Goal: Task Accomplishment & Management: Manage account settings

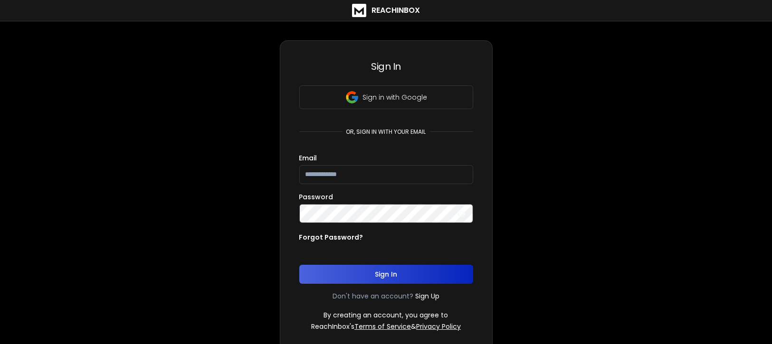
type input "**********"
click at [384, 277] on button "Sign In" at bounding box center [386, 274] width 174 height 19
click at [384, 277] on div "Sign In Sign Up" at bounding box center [386, 274] width 174 height 19
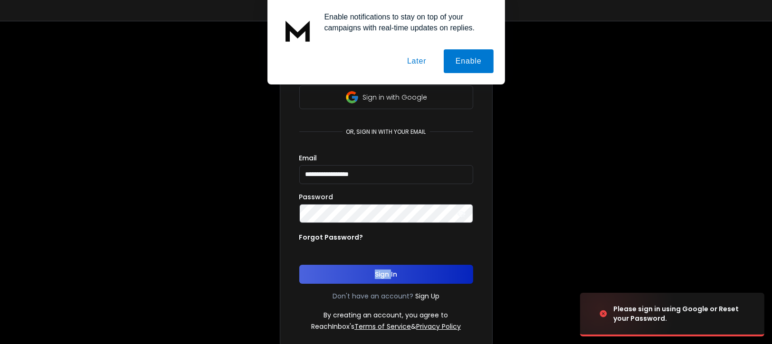
click at [418, 66] on button "Later" at bounding box center [416, 61] width 43 height 24
click at [418, 66] on div "Enable notifications to stay on top of your campaigns with real-time updates on…" at bounding box center [386, 42] width 772 height 85
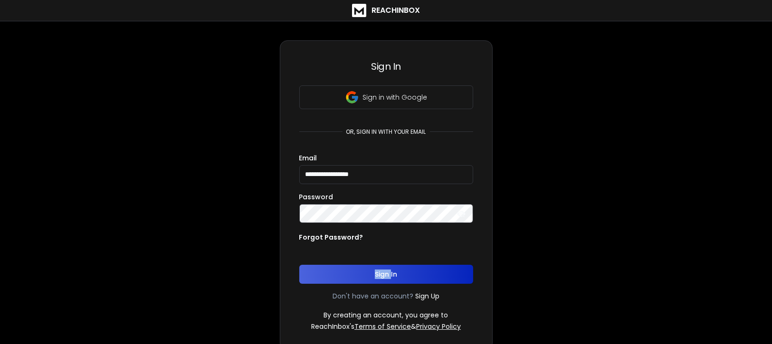
click at [365, 271] on button "Sign In" at bounding box center [386, 274] width 174 height 19
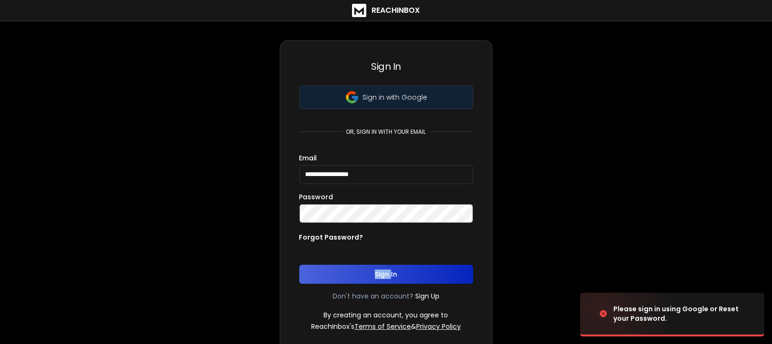
click at [370, 95] on p "Sign in with Google" at bounding box center [395, 97] width 65 height 9
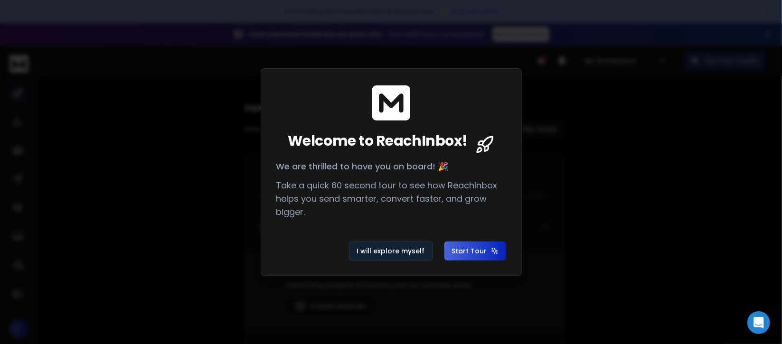
click at [407, 255] on button "I will explore myself" at bounding box center [391, 251] width 84 height 19
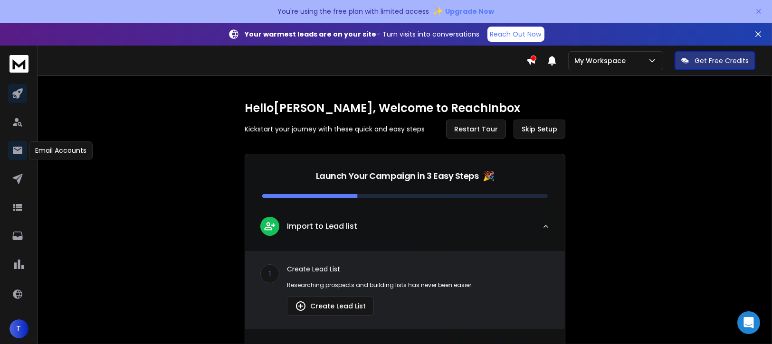
click at [17, 153] on icon at bounding box center [17, 151] width 9 height 8
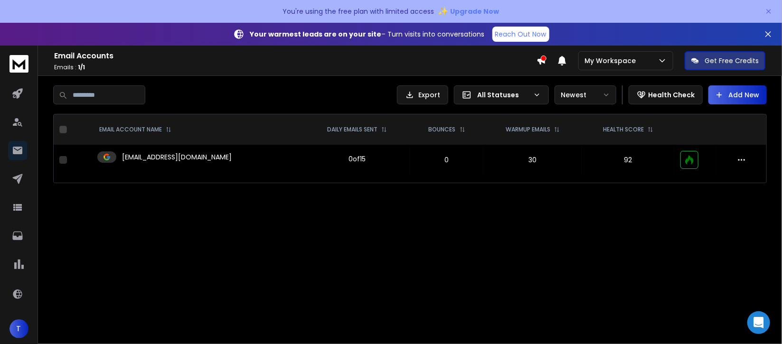
click at [519, 161] on td "30" at bounding box center [532, 160] width 98 height 30
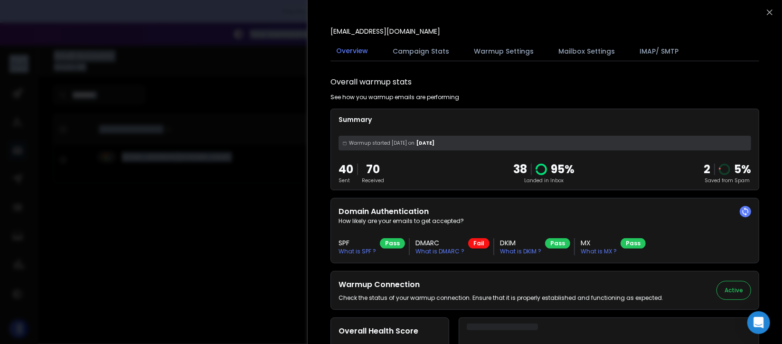
click at [578, 45] on button "Mailbox Settings" at bounding box center [587, 51] width 68 height 21
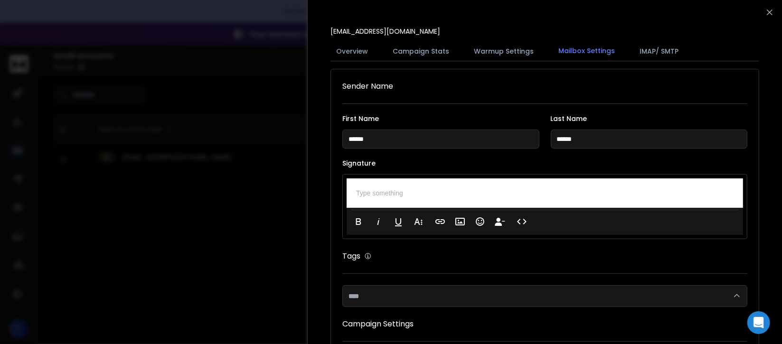
click at [484, 44] on button "Warmup Settings" at bounding box center [503, 51] width 71 height 21
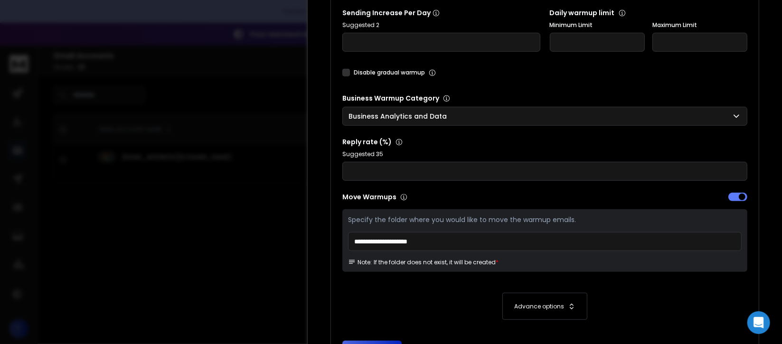
scroll to position [213, 0]
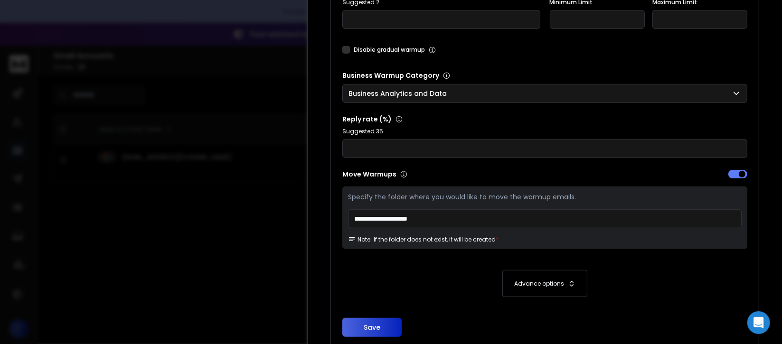
click at [431, 149] on input "**" at bounding box center [544, 148] width 405 height 19
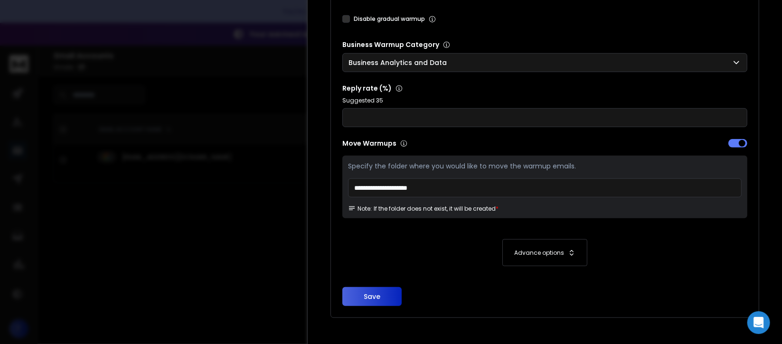
scroll to position [0, 0]
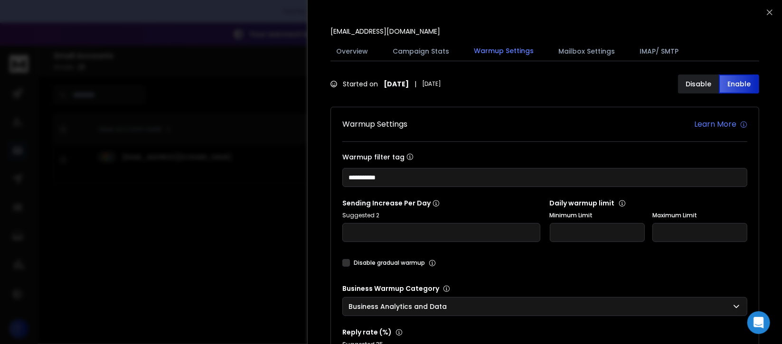
click at [649, 45] on button "IMAP/ SMTP" at bounding box center [659, 51] width 50 height 21
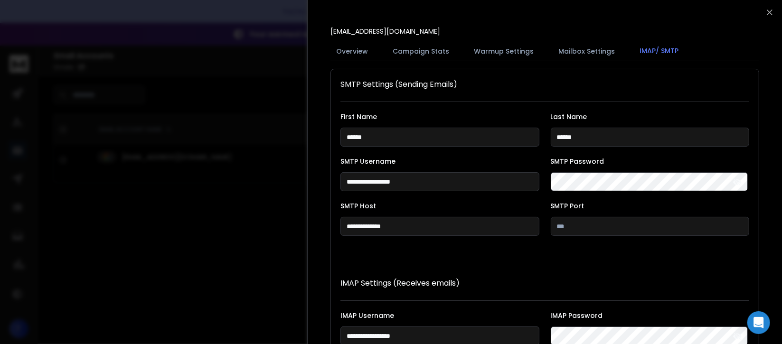
click at [583, 49] on button "Mailbox Settings" at bounding box center [587, 51] width 68 height 21
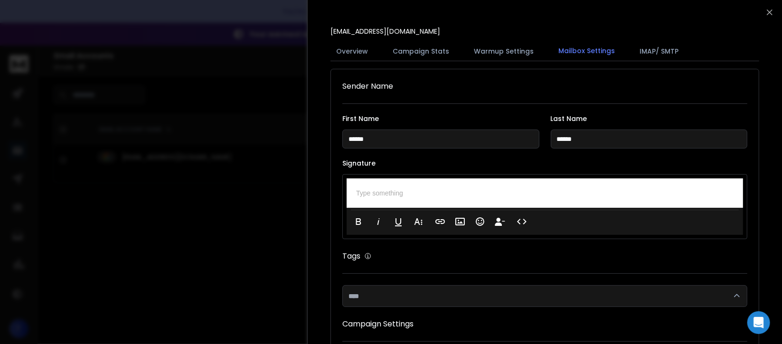
click at [499, 46] on button "Warmup Settings" at bounding box center [503, 51] width 71 height 21
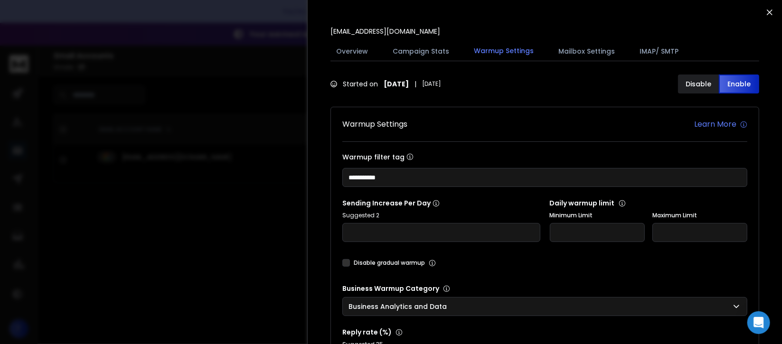
click at [765, 13] on icon "button" at bounding box center [769, 12] width 9 height 9
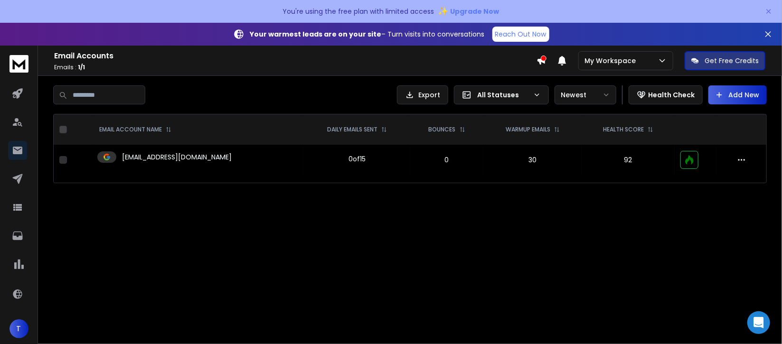
click at [675, 159] on td at bounding box center [696, 160] width 42 height 30
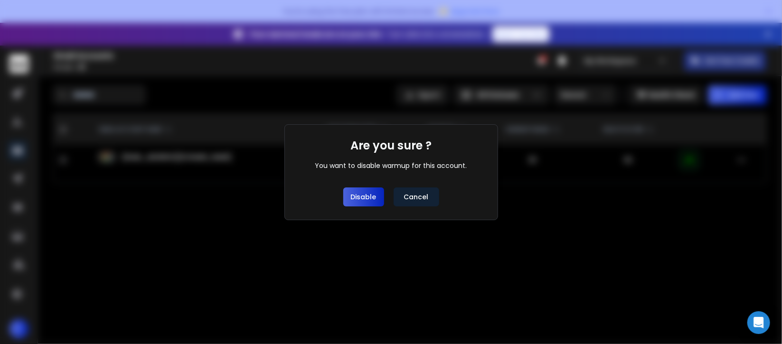
click at [415, 196] on button "Cancel" at bounding box center [417, 197] width 46 height 19
click at [415, 196] on div "You're using the free plan with limited access ✨ Upgrade Now Your warmest leads…" at bounding box center [391, 172] width 782 height 344
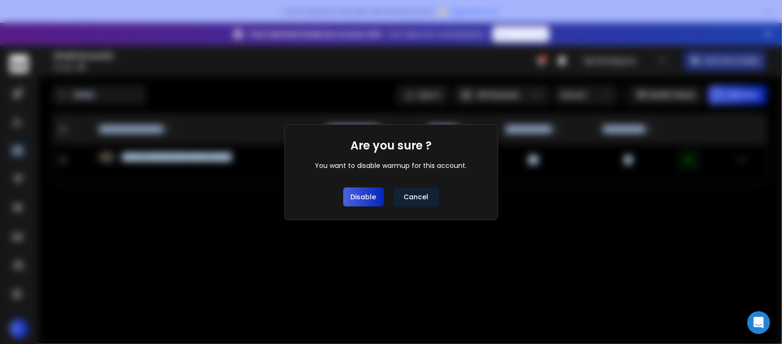
click at [415, 196] on div "You're using the free plan with limited access ✨ Upgrade Now Your warmest leads…" at bounding box center [391, 172] width 782 height 344
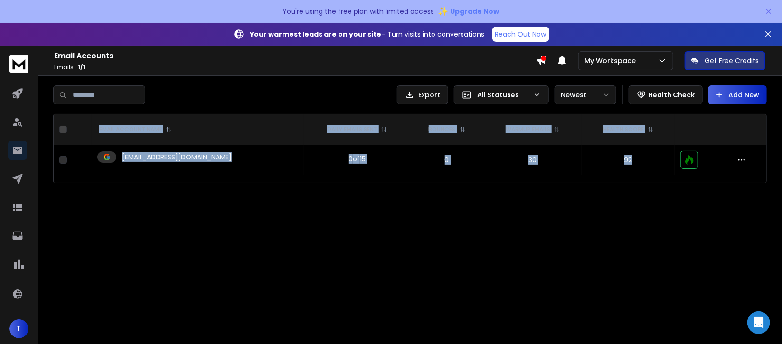
click at [742, 156] on icon at bounding box center [741, 160] width 9 height 9
click at [737, 157] on icon at bounding box center [741, 160] width 9 height 9
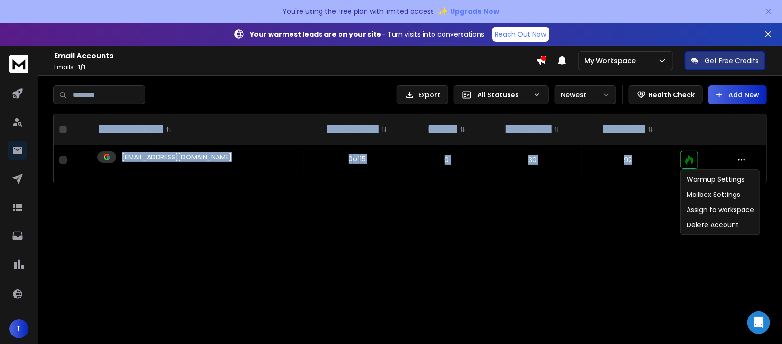
click at [571, 230] on div "You're using the free plan with limited access ✨ Upgrade Now Your warmest leads…" at bounding box center [391, 172] width 782 height 344
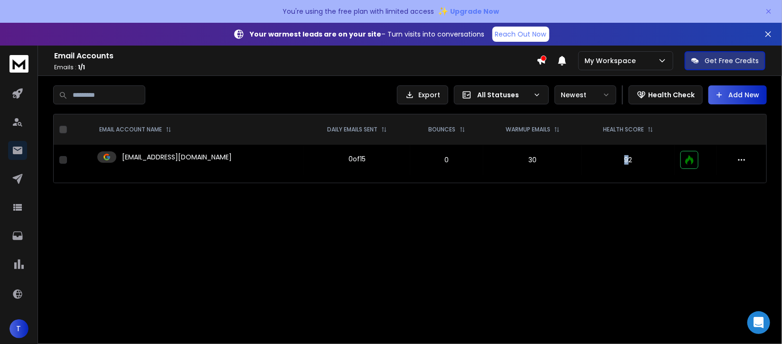
click at [609, 147] on td "92" at bounding box center [628, 160] width 93 height 30
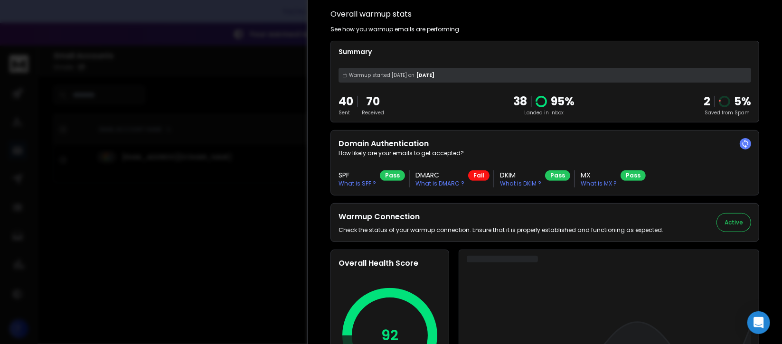
scroll to position [71, 0]
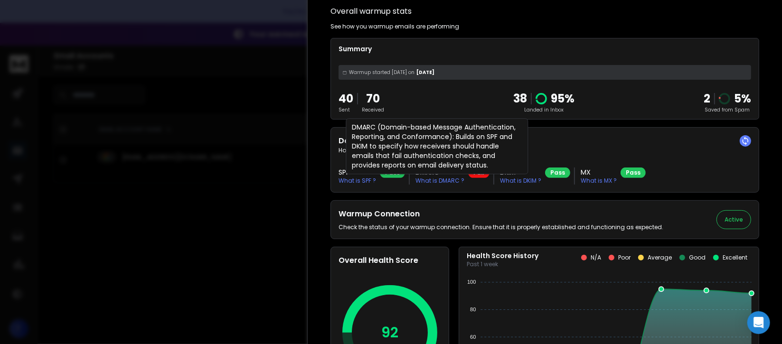
click at [453, 180] on p "What is DMARC ?" at bounding box center [440, 181] width 49 height 8
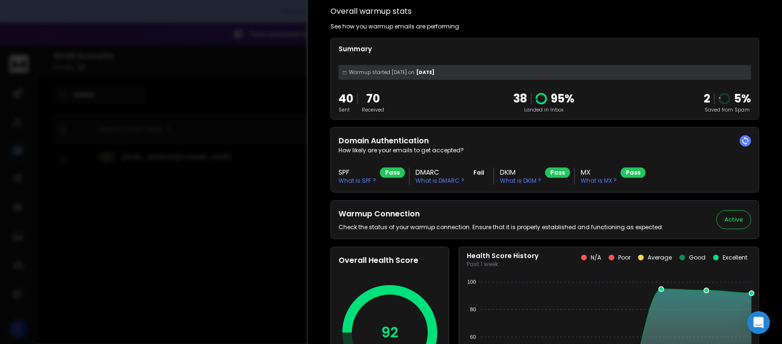
click at [474, 172] on div "Fail" at bounding box center [478, 173] width 21 height 10
click at [741, 143] on icon at bounding box center [745, 140] width 9 height 9
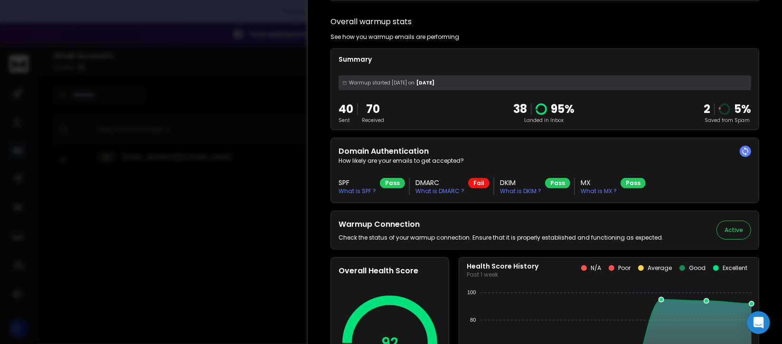
scroll to position [52, 0]
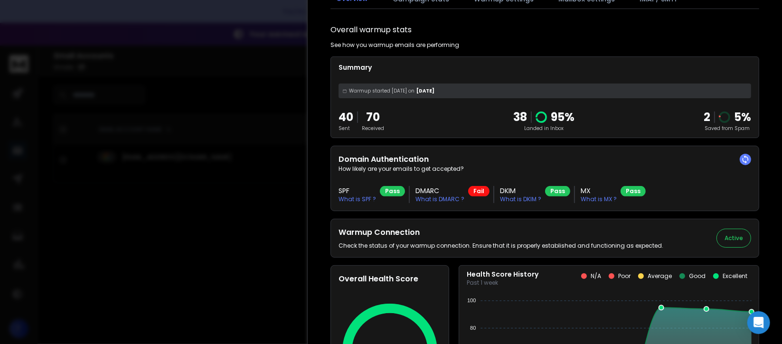
click at [384, 125] on p "Received" at bounding box center [373, 128] width 22 height 7
click at [421, 167] on p "How likely are your emails to get accepted?" at bounding box center [545, 169] width 413 height 8
click at [470, 167] on p "How likely are your emails to get accepted?" at bounding box center [545, 169] width 413 height 8
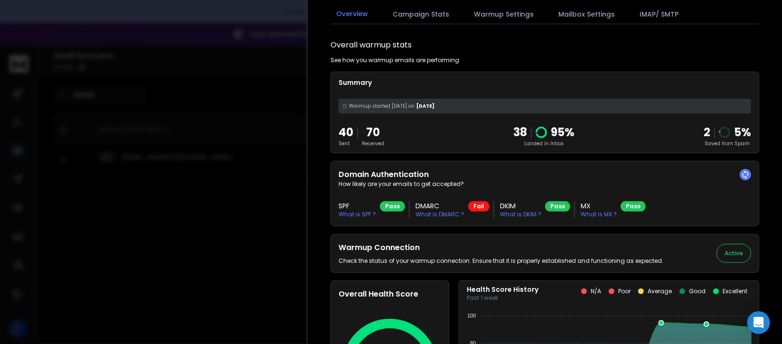
scroll to position [71, 0]
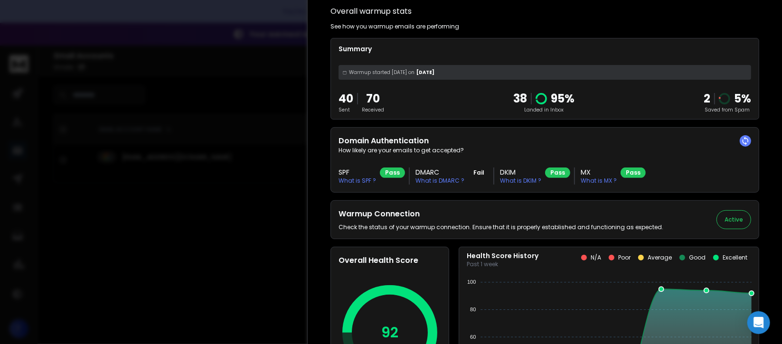
click at [473, 171] on div "Fail" at bounding box center [478, 173] width 21 height 10
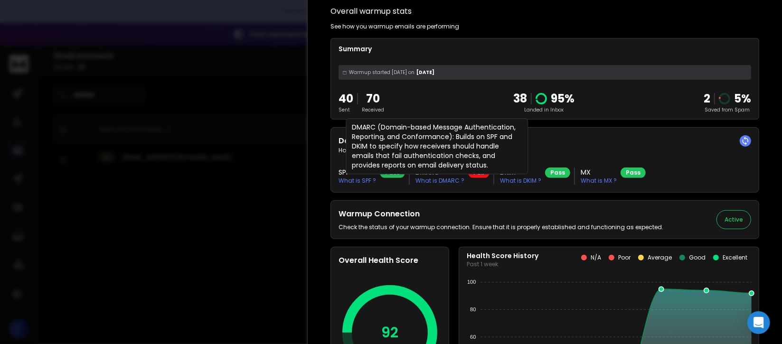
click at [451, 180] on p "What is DMARC ?" at bounding box center [440, 181] width 49 height 8
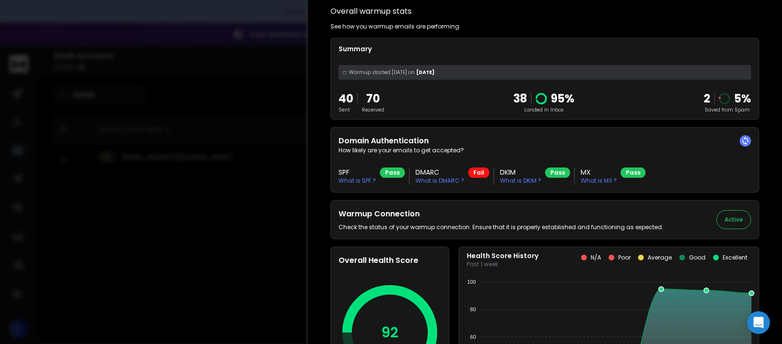
click at [430, 175] on h3 "DMARC" at bounding box center [440, 172] width 49 height 9
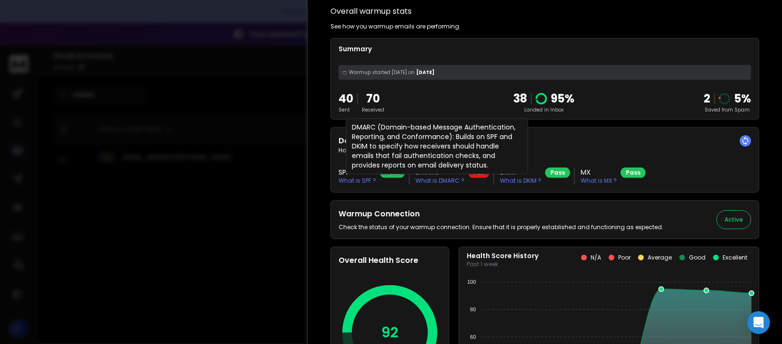
click at [432, 180] on p "What is DMARC ?" at bounding box center [440, 181] width 49 height 8
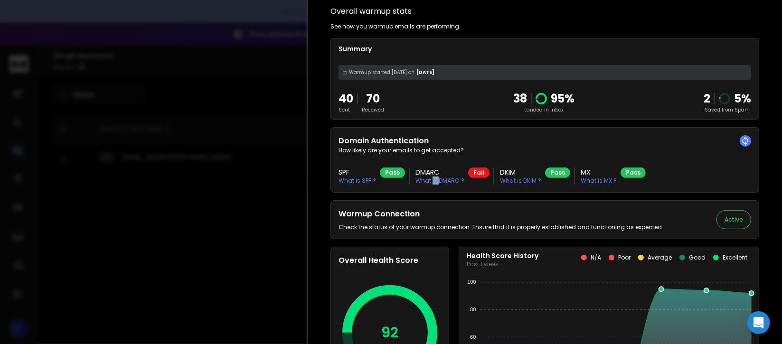
click at [432, 180] on p "What is DMARC ?" at bounding box center [440, 181] width 49 height 8
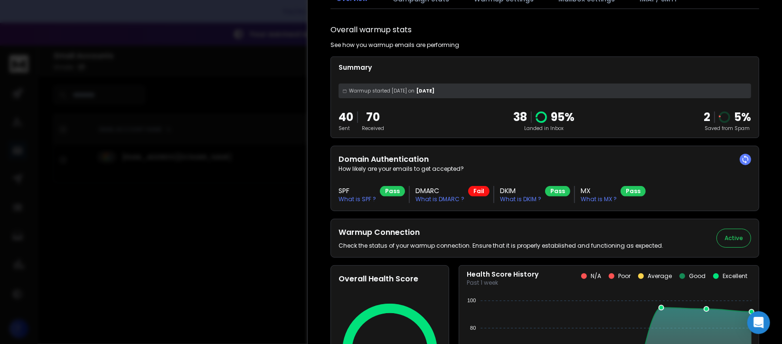
scroll to position [0, 0]
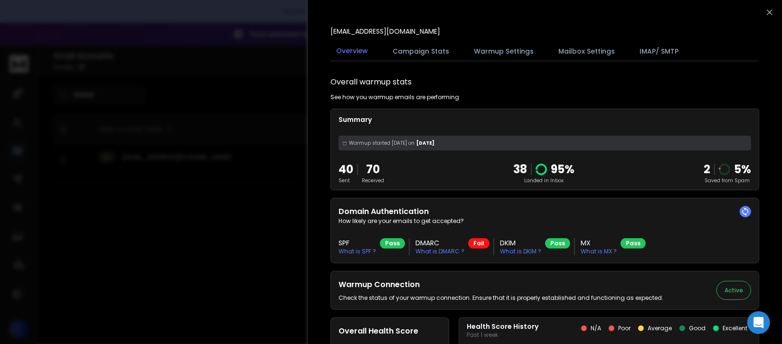
click at [650, 42] on button "IMAP/ SMTP" at bounding box center [659, 51] width 50 height 21
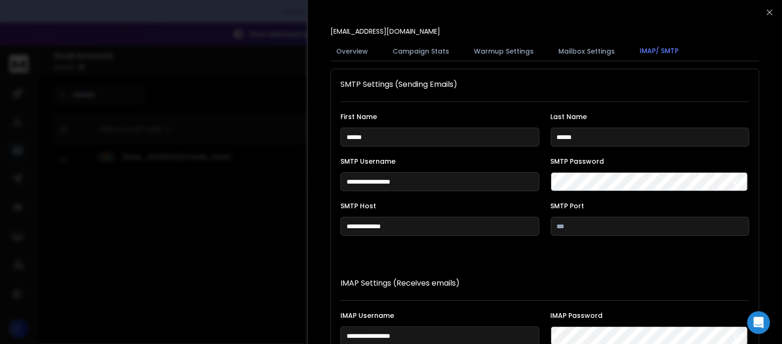
click at [572, 48] on button "Mailbox Settings" at bounding box center [587, 51] width 68 height 21
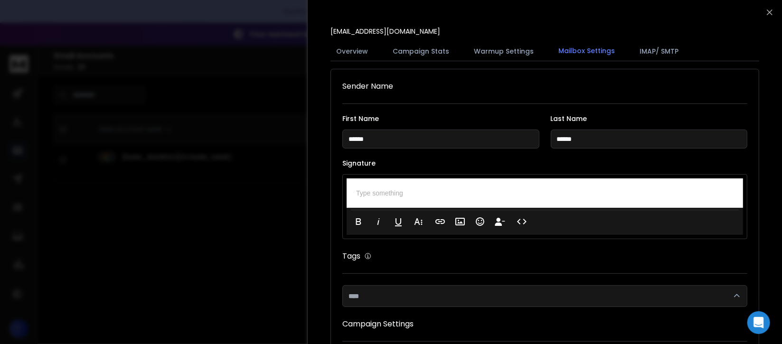
click at [493, 41] on div "[EMAIL_ADDRESS][DOMAIN_NAME] Overview Campaign Stats Warmup Settings Mailbox Se…" at bounding box center [545, 284] width 452 height 546
click at [494, 42] on button "Warmup Settings" at bounding box center [503, 51] width 71 height 21
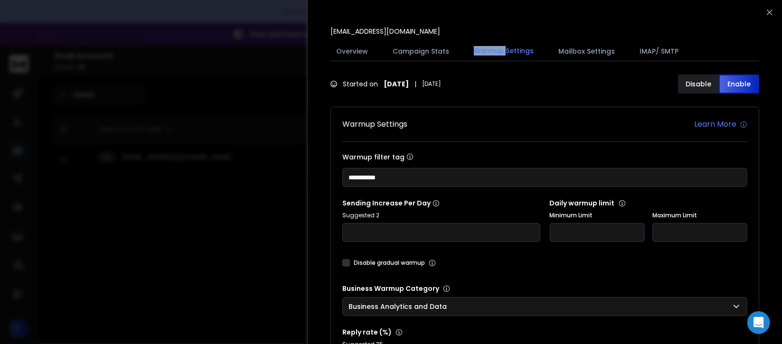
click at [412, 47] on button "Campaign Stats" at bounding box center [421, 51] width 68 height 21
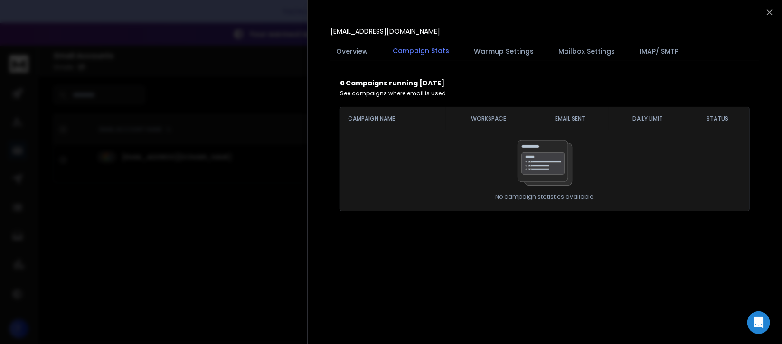
click at [347, 40] on div "[EMAIL_ADDRESS][DOMAIN_NAME] Overview Campaign Stats Warmup Settings Mailbox Se…" at bounding box center [545, 123] width 452 height 225
click at [352, 43] on button "Overview" at bounding box center [352, 51] width 43 height 21
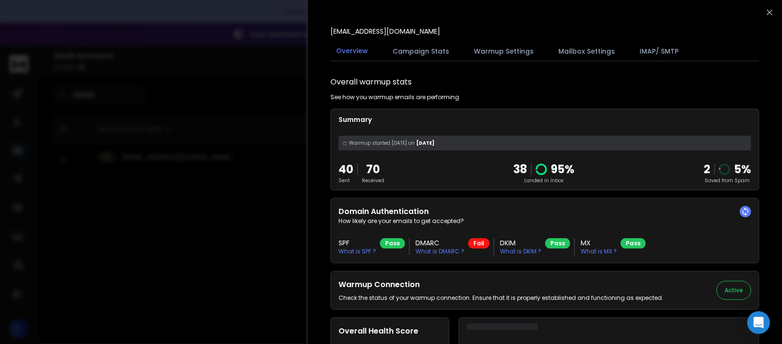
click at [348, 179] on p "Sent" at bounding box center [346, 180] width 15 height 7
click at [387, 177] on div "40 Sent 70 Received 38 95 % Landed in Inbox 2 5 % Saved from Spam" at bounding box center [545, 173] width 413 height 22
click at [529, 180] on p "Landed in Inbox" at bounding box center [543, 180] width 61 height 7
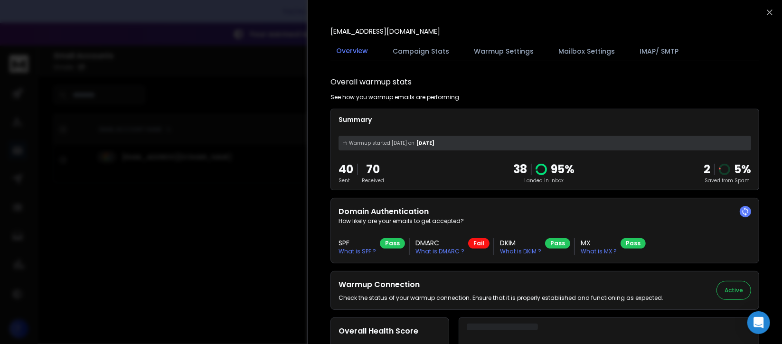
click at [529, 180] on p "Landed in Inbox" at bounding box center [543, 180] width 61 height 7
click at [726, 171] on icon at bounding box center [724, 169] width 9 height 9
click at [712, 294] on div "Warmup Connection Check the status of your warmup connection. Ensure that it is…" at bounding box center [545, 290] width 413 height 23
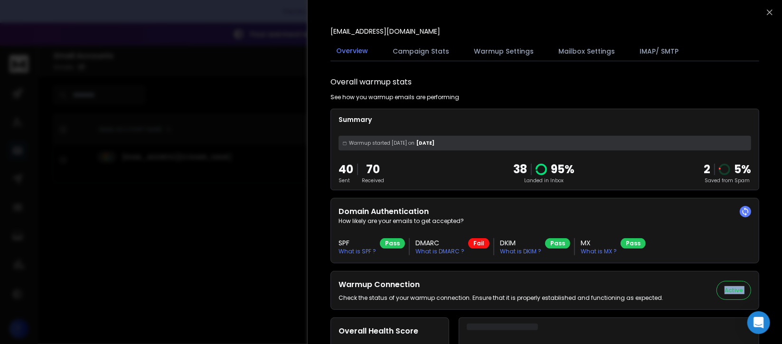
click at [729, 286] on button "Active" at bounding box center [734, 290] width 35 height 19
click at [767, 10] on icon "button" at bounding box center [769, 12] width 5 height 5
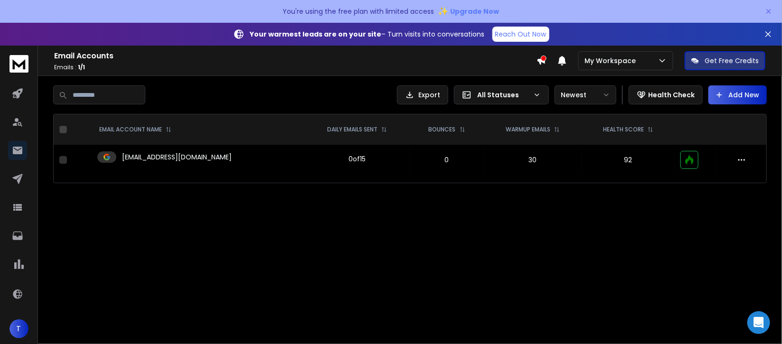
click at [624, 159] on td "92" at bounding box center [628, 160] width 93 height 30
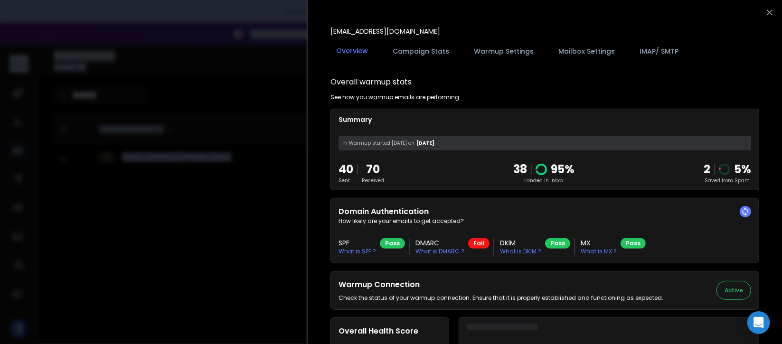
scroll to position [71, 0]
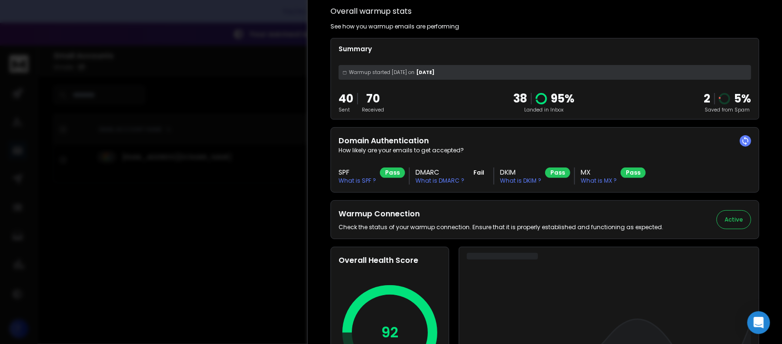
click at [475, 176] on div "Fail" at bounding box center [478, 173] width 21 height 10
click at [478, 168] on div "Fail" at bounding box center [478, 173] width 21 height 10
click at [743, 139] on icon at bounding box center [745, 140] width 9 height 9
click at [743, 139] on icon at bounding box center [745, 141] width 12 height 12
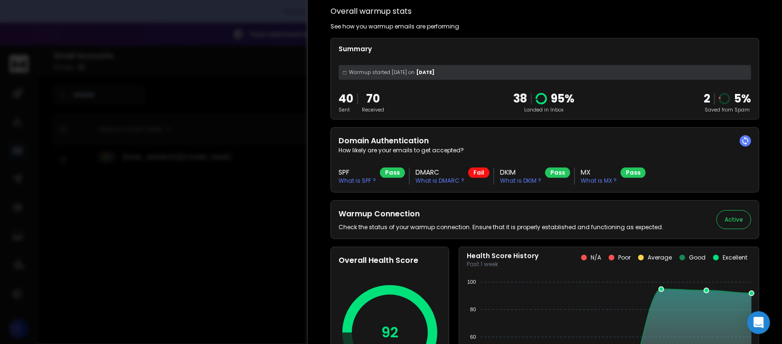
click at [226, 153] on div at bounding box center [391, 172] width 782 height 344
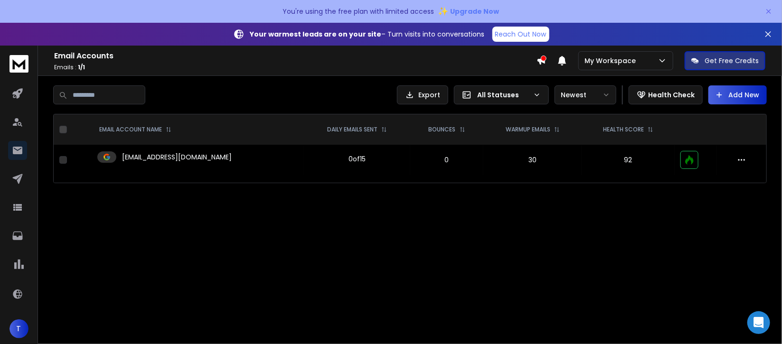
click at [461, 257] on div "You're using the free plan with limited access ✨ Upgrade Now Your warmest leads…" at bounding box center [391, 172] width 782 height 344
click at [747, 163] on button at bounding box center [741, 160] width 38 height 16
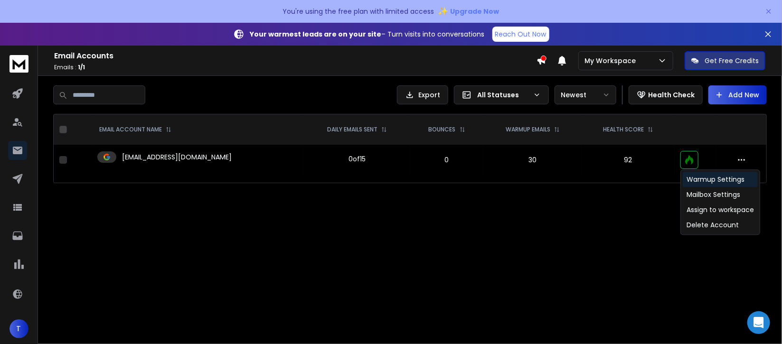
click at [732, 180] on div "Warmup Settings" at bounding box center [720, 179] width 75 height 15
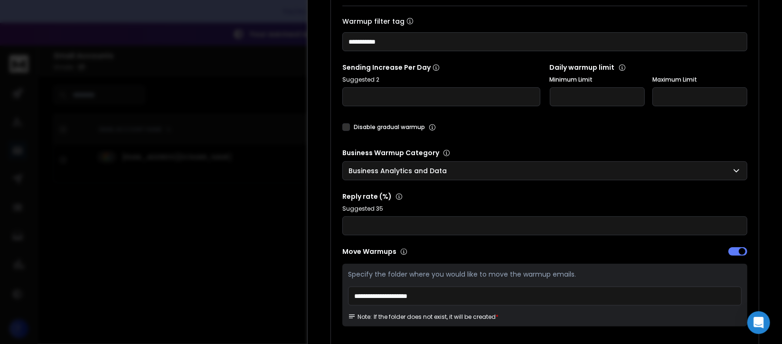
scroll to position [213, 0]
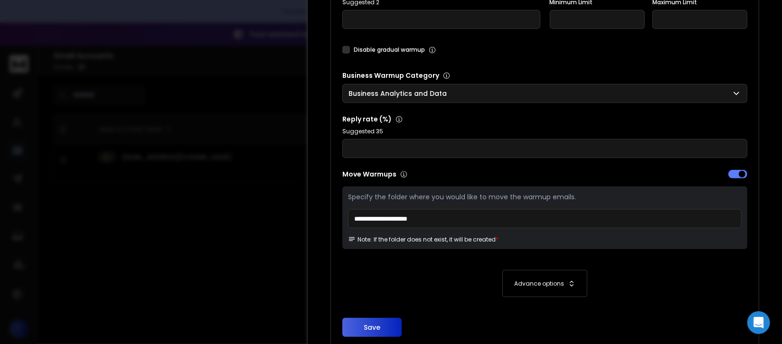
click at [547, 218] on input "**********" at bounding box center [545, 218] width 394 height 19
click at [435, 217] on input "**********" at bounding box center [545, 218] width 394 height 19
click at [342, 218] on div "**********" at bounding box center [544, 218] width 405 height 63
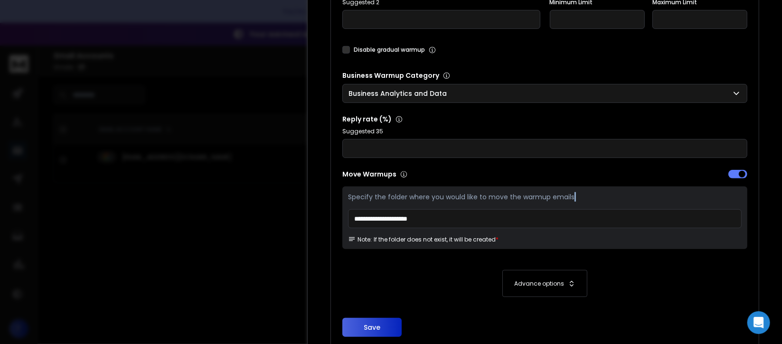
click at [342, 218] on div "**********" at bounding box center [544, 218] width 405 height 63
click at [456, 224] on input "**********" at bounding box center [545, 218] width 394 height 19
type input "*"
type input "*******"
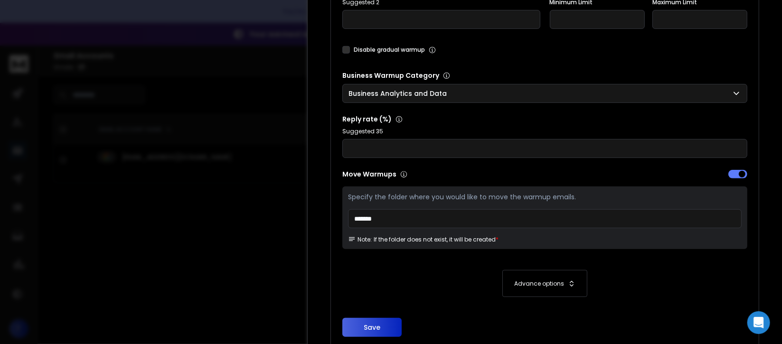
click at [342, 318] on button "Save" at bounding box center [371, 327] width 59 height 19
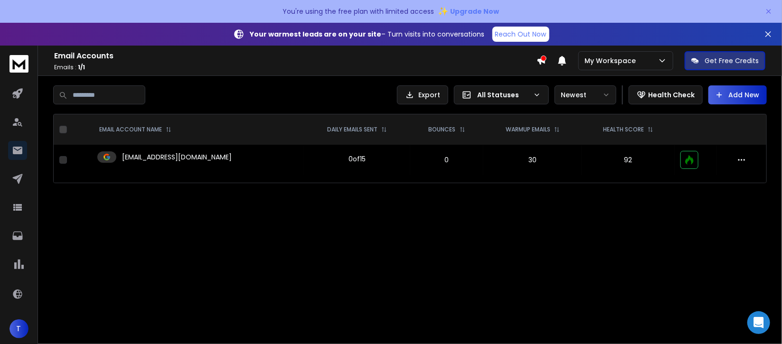
click at [518, 154] on td "30" at bounding box center [532, 160] width 98 height 30
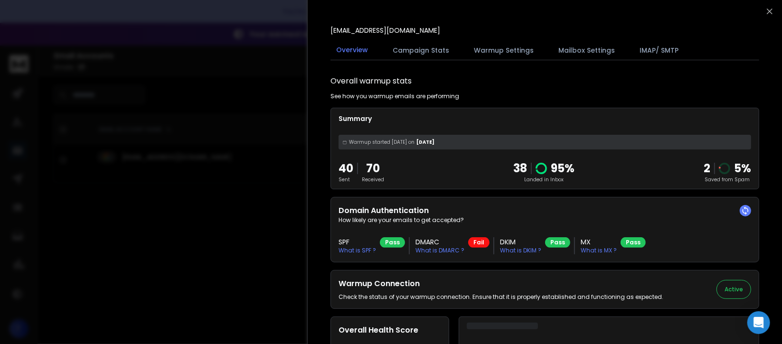
scroll to position [0, 0]
click at [418, 42] on button "Campaign Stats" at bounding box center [421, 51] width 68 height 21
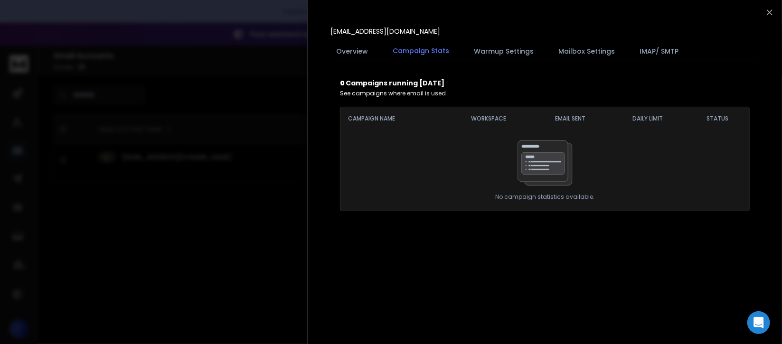
click at [502, 48] on button "Warmup Settings" at bounding box center [503, 51] width 71 height 21
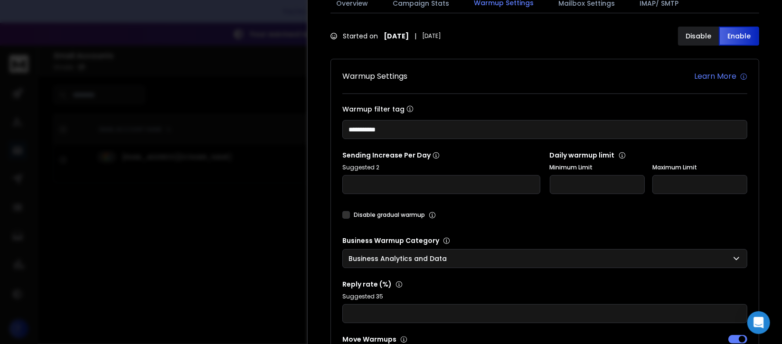
scroll to position [142, 0]
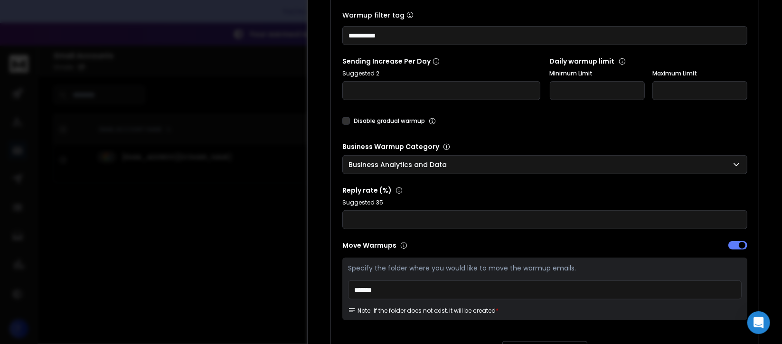
click at [421, 90] on input "*" at bounding box center [441, 90] width 198 height 19
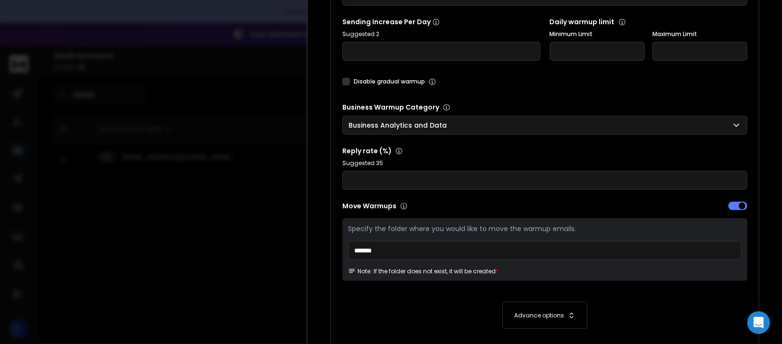
scroll to position [0, 0]
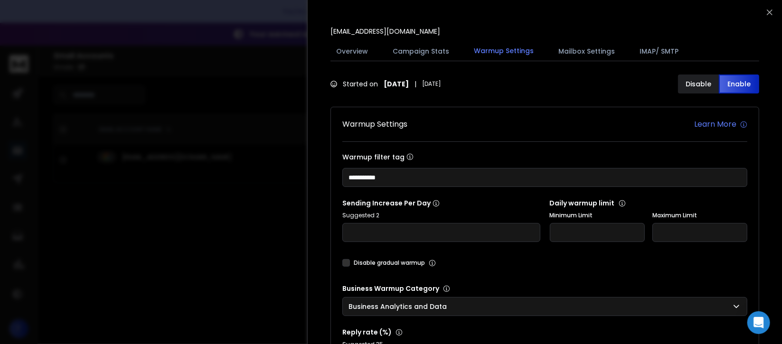
click at [579, 42] on button "Mailbox Settings" at bounding box center [587, 51] width 68 height 21
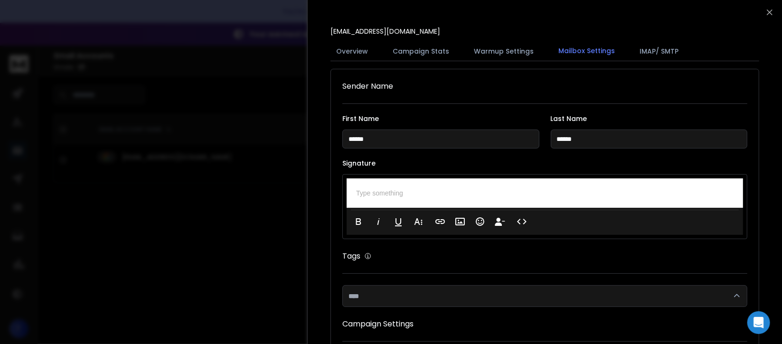
click at [659, 38] on div "[EMAIL_ADDRESS][DOMAIN_NAME] Overview Campaign Stats Warmup Settings Mailbox Se…" at bounding box center [545, 284] width 452 height 546
click at [656, 45] on button "IMAP/ SMTP" at bounding box center [659, 51] width 50 height 21
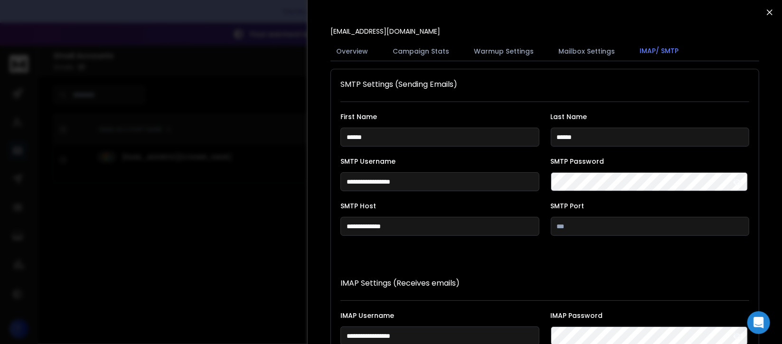
click at [769, 9] on icon "button" at bounding box center [769, 12] width 9 height 9
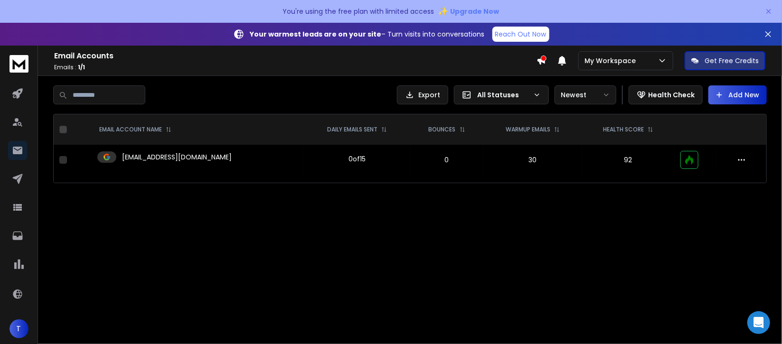
click at [732, 159] on button at bounding box center [741, 160] width 38 height 16
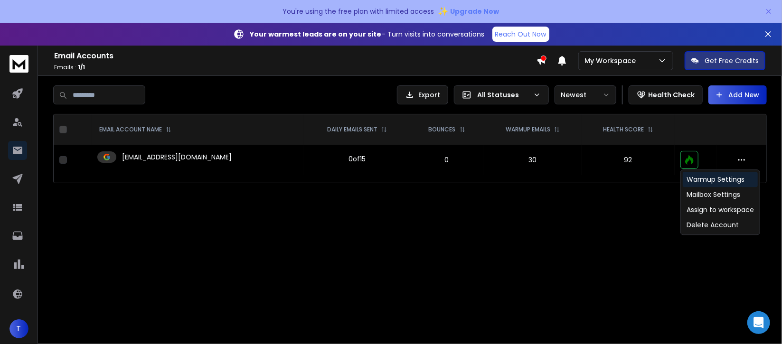
click at [729, 180] on div "Warmup Settings" at bounding box center [720, 179] width 75 height 15
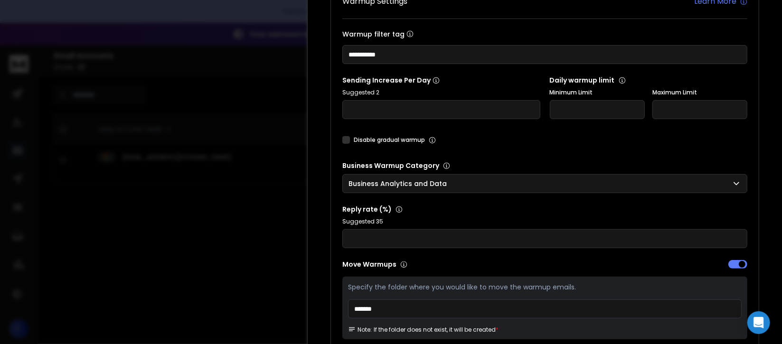
scroll to position [244, 0]
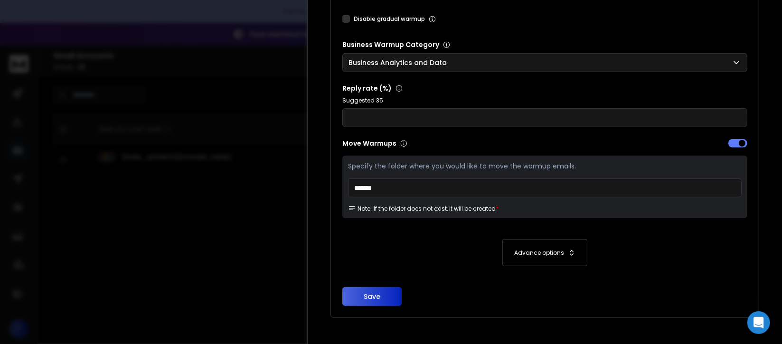
click at [418, 195] on input "*******" at bounding box center [545, 188] width 394 height 19
type input "*"
type input "*****"
click at [342, 287] on button "Save" at bounding box center [371, 296] width 59 height 19
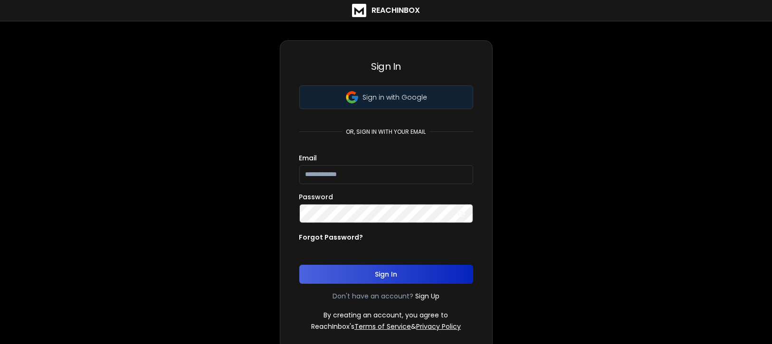
type input "**********"
click at [354, 85] on button "Sign in with Google" at bounding box center [386, 97] width 174 height 24
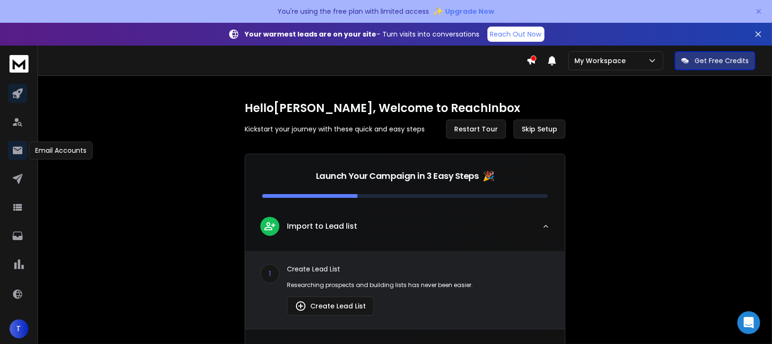
click at [18, 152] on icon at bounding box center [17, 151] width 9 height 8
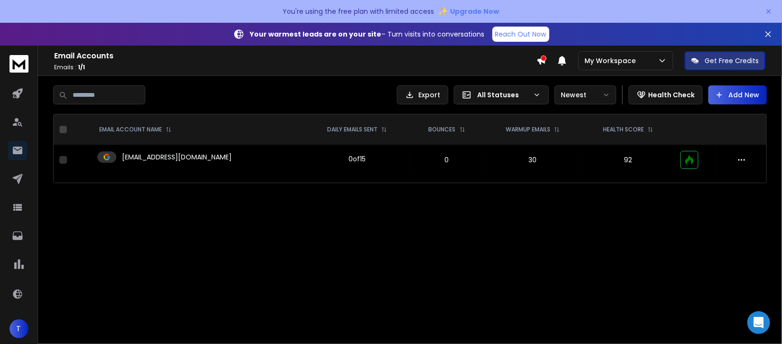
click at [510, 159] on td "30" at bounding box center [532, 160] width 98 height 30
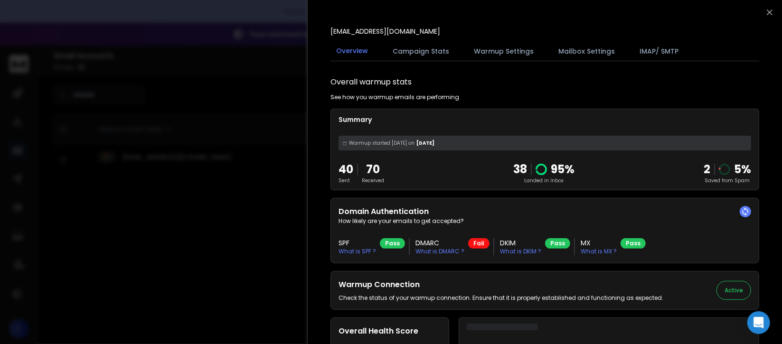
click at [490, 49] on button "Warmup Settings" at bounding box center [503, 51] width 71 height 21
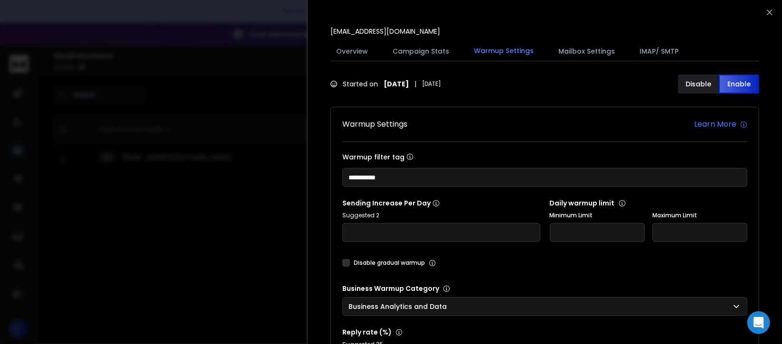
click at [593, 46] on button "Mailbox Settings" at bounding box center [587, 51] width 68 height 21
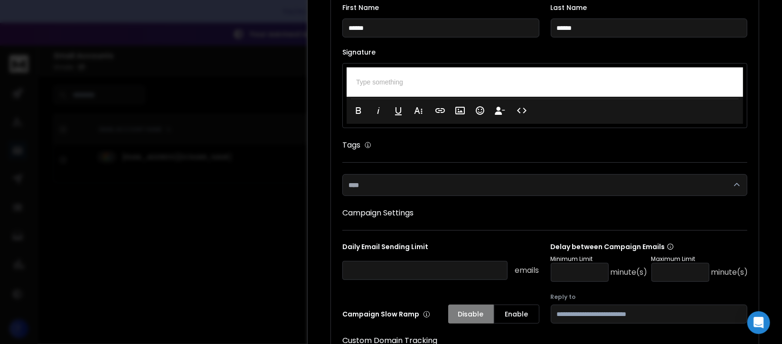
scroll to position [142, 0]
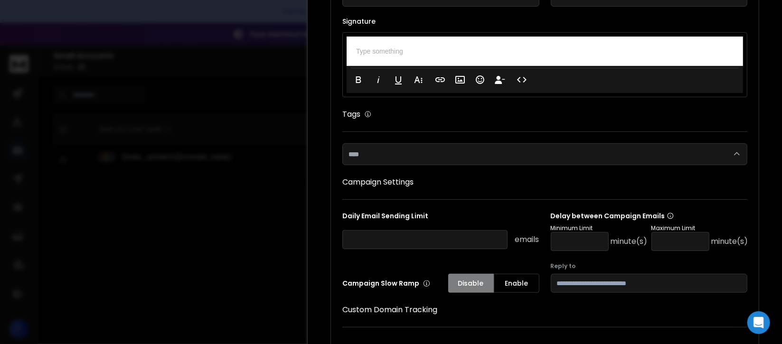
click at [423, 236] on input "**" at bounding box center [424, 239] width 165 height 19
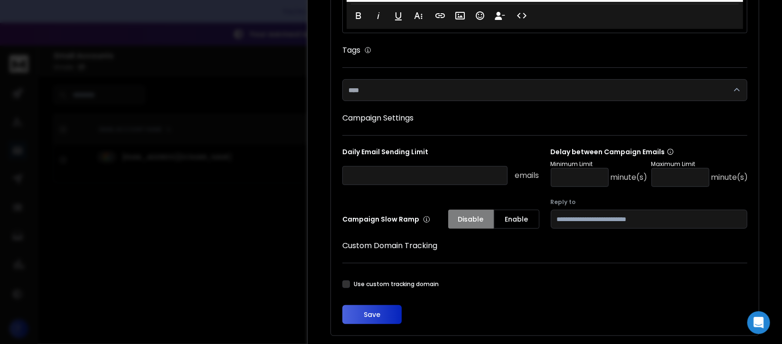
scroll to position [213, 0]
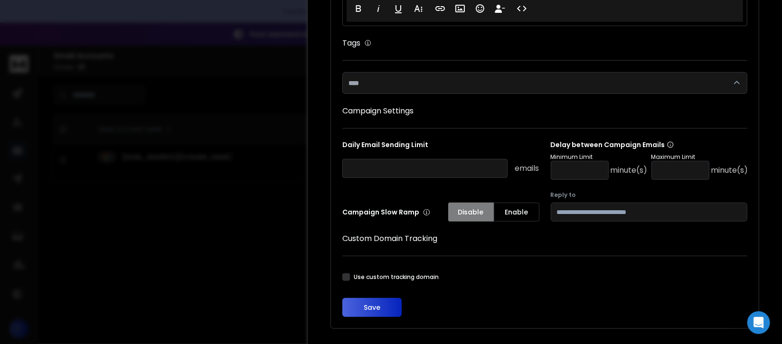
type input "**"
click at [379, 298] on button "Save" at bounding box center [371, 307] width 59 height 19
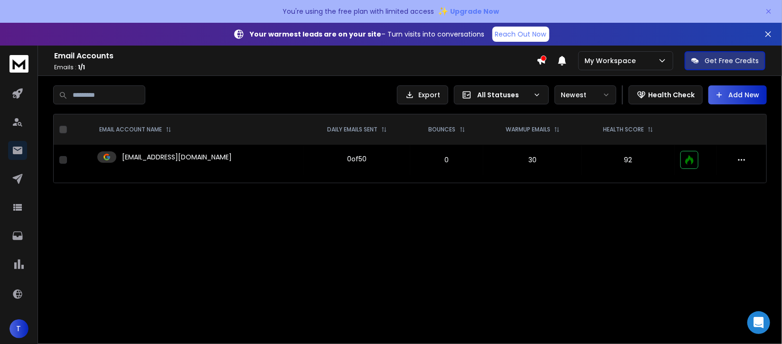
click at [520, 153] on td "30" at bounding box center [532, 160] width 98 height 30
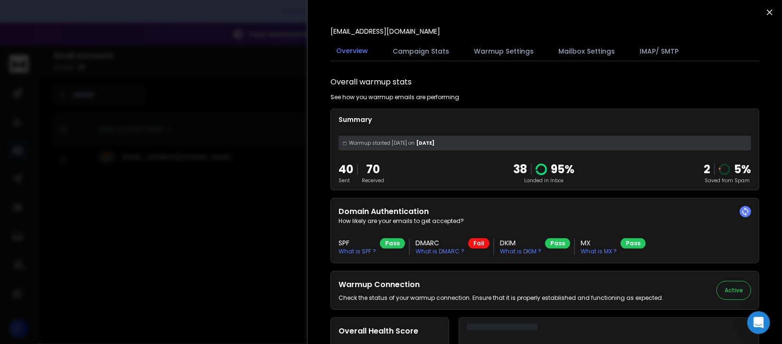
click at [765, 8] on icon "button" at bounding box center [769, 12] width 9 height 9
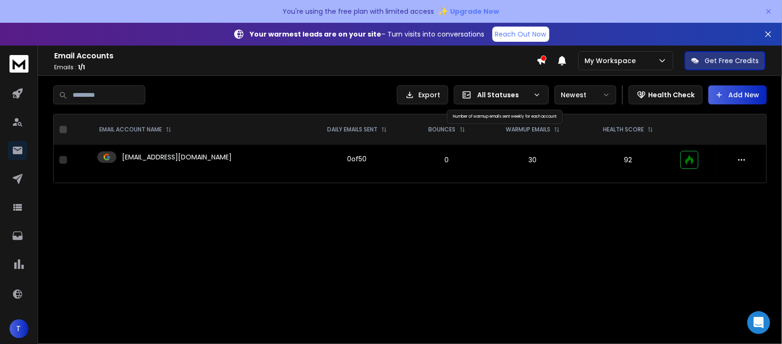
click at [529, 126] on body "You're using the free plan with limited access ✨ Upgrade Now Your warmest leads…" at bounding box center [391, 172] width 782 height 344
click at [512, 158] on td "30" at bounding box center [532, 160] width 98 height 30
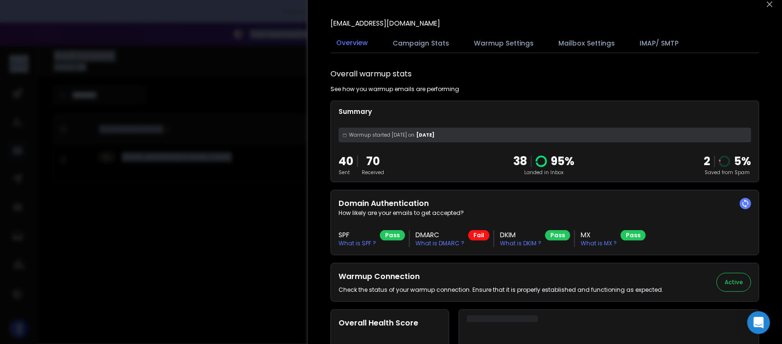
scroll to position [0, 0]
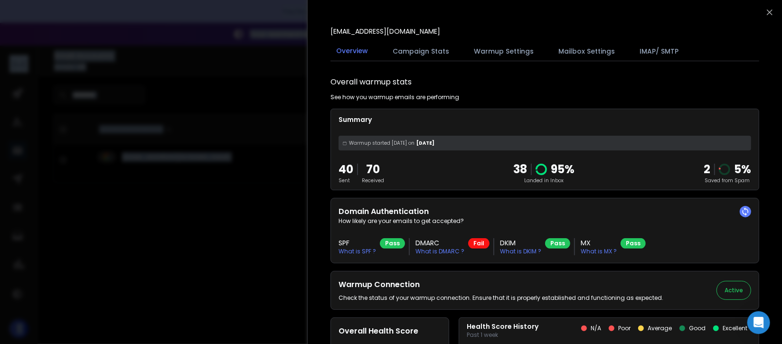
click at [443, 116] on p "Summary" at bounding box center [545, 119] width 413 height 9
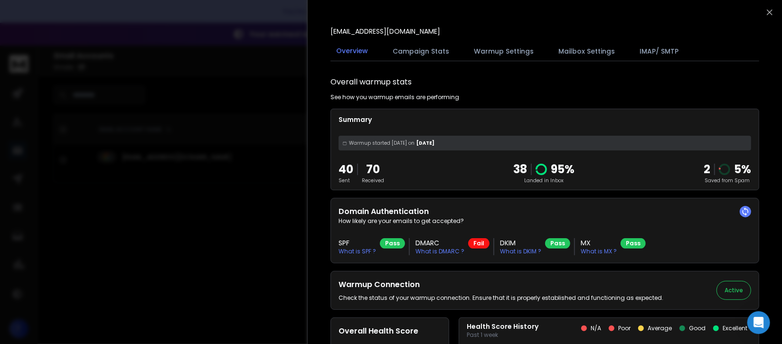
click at [443, 116] on p "Summary" at bounding box center [545, 119] width 413 height 9
click at [504, 48] on button "Warmup Settings" at bounding box center [503, 51] width 71 height 21
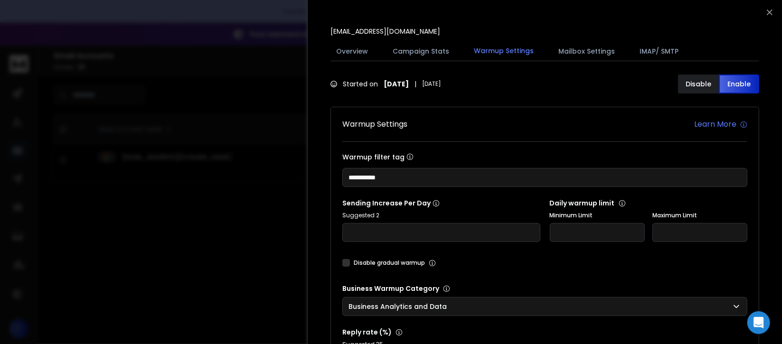
click at [412, 46] on button "Campaign Stats" at bounding box center [421, 51] width 68 height 21
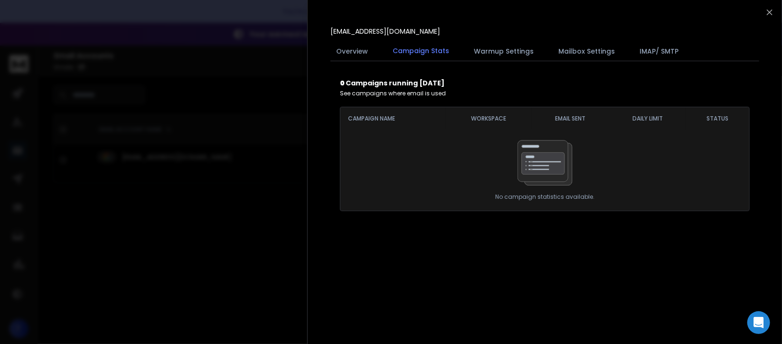
click at [587, 49] on button "Mailbox Settings" at bounding box center [587, 51] width 68 height 21
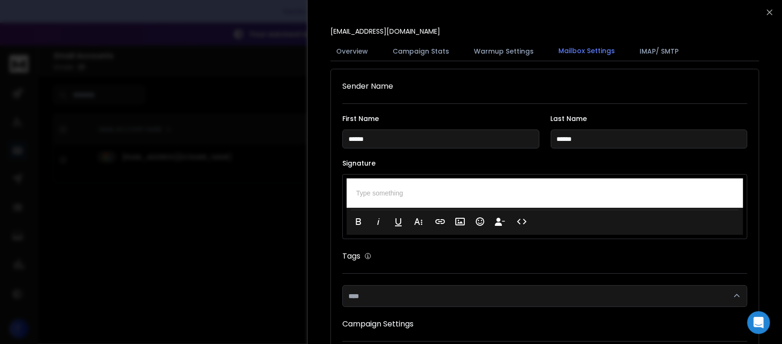
click at [356, 45] on button "Overview" at bounding box center [352, 51] width 43 height 21
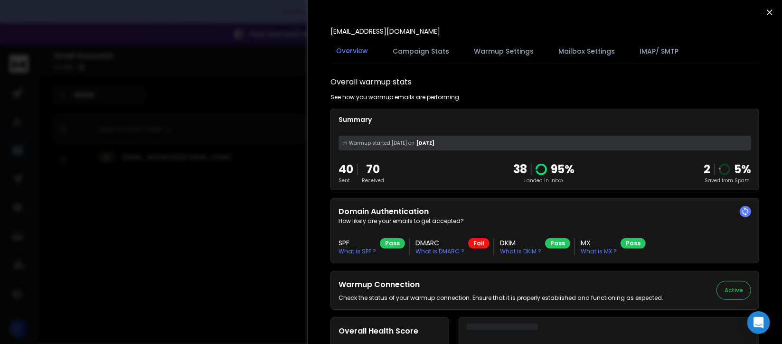
click at [767, 15] on icon "button" at bounding box center [769, 12] width 5 height 5
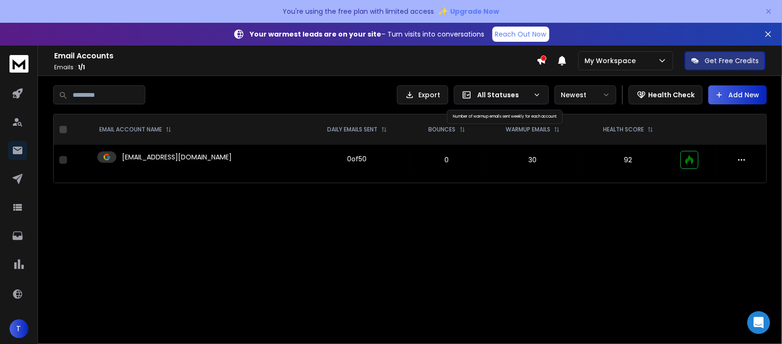
click at [511, 159] on td "30" at bounding box center [532, 160] width 98 height 30
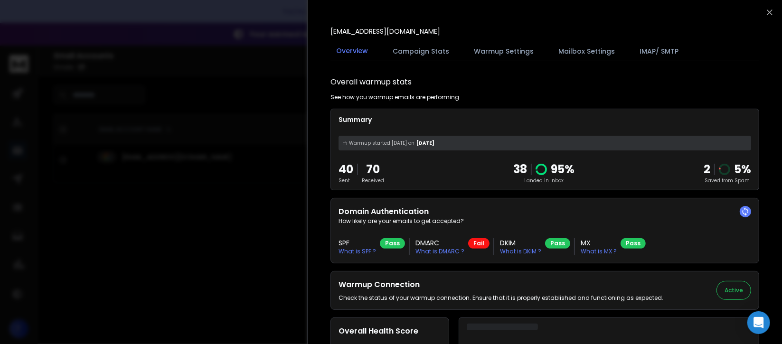
click at [521, 169] on p "38" at bounding box center [520, 169] width 14 height 15
drag, startPoint x: 414, startPoint y: 133, endPoint x: 412, endPoint y: 138, distance: 5.3
click at [414, 134] on div "Summary Warmup started 7 days ago on 07 Aug, 2025 40 Sent 70 Received 38 95 % L…" at bounding box center [545, 150] width 429 height 82
click at [359, 109] on div "Summary Warmup started 7 days ago on 07 Aug, 2025 40 Sent 70 Received 38 95 % L…" at bounding box center [545, 150] width 429 height 82
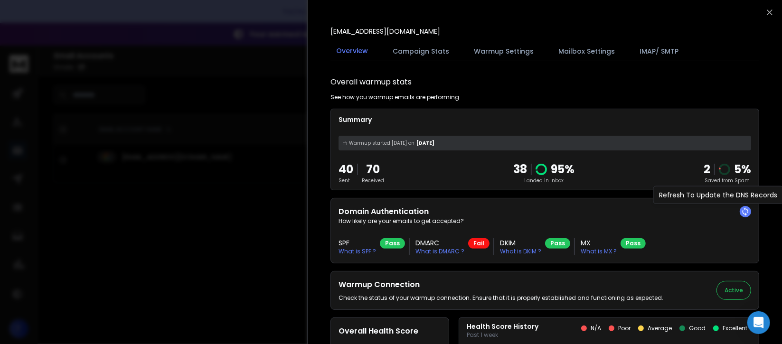
click at [743, 210] on icon at bounding box center [745, 211] width 9 height 9
click at [375, 173] on p "70" at bounding box center [373, 169] width 22 height 15
click at [434, 164] on div "40 Sent 70 Received 38 95 % Landed in Inbox 2 5 % Saved from Spam" at bounding box center [545, 173] width 413 height 22
click at [423, 43] on button "Campaign Stats" at bounding box center [421, 51] width 68 height 21
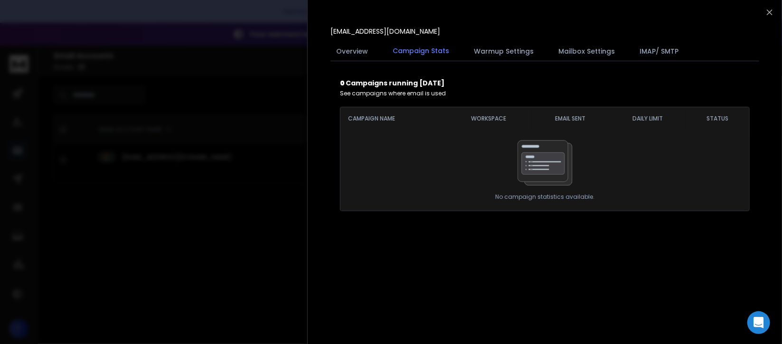
click at [507, 48] on button "Warmup Settings" at bounding box center [503, 51] width 71 height 21
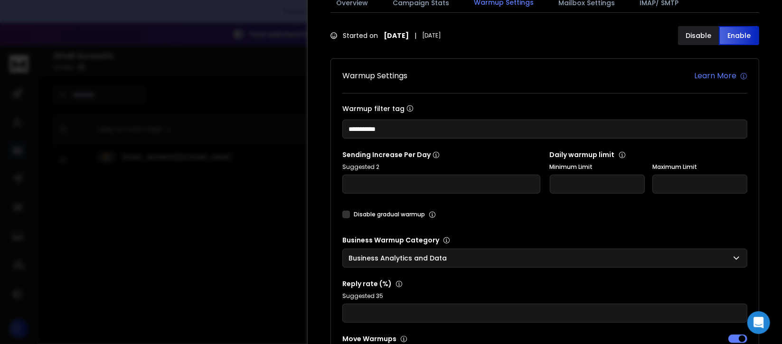
scroll to position [71, 0]
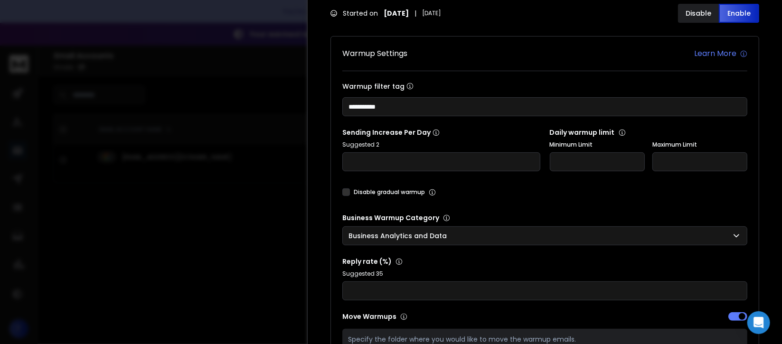
click at [583, 159] on input "*" at bounding box center [597, 161] width 95 height 19
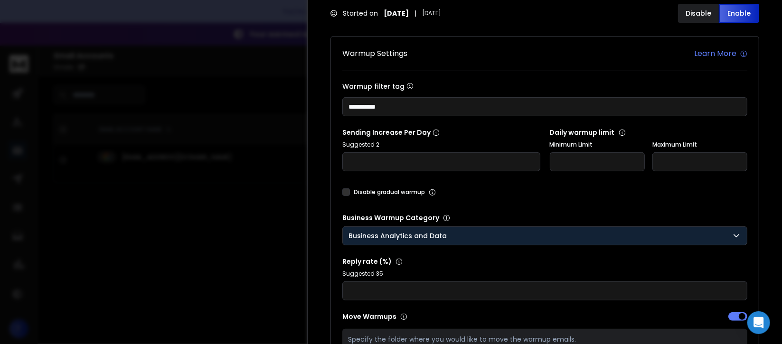
type input "**"
click at [586, 230] on button "Business Analytics and Data" at bounding box center [544, 236] width 405 height 19
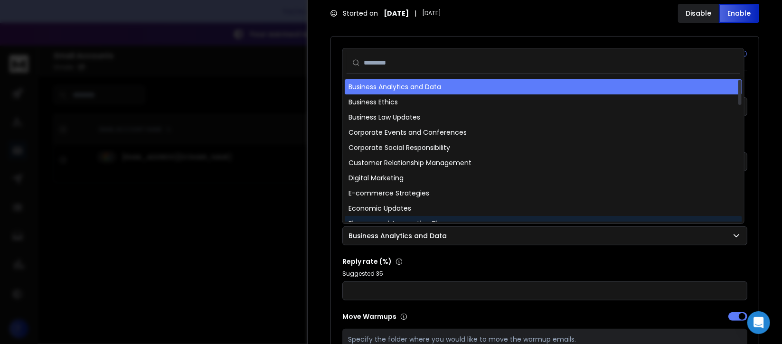
click at [598, 254] on div at bounding box center [391, 172] width 782 height 344
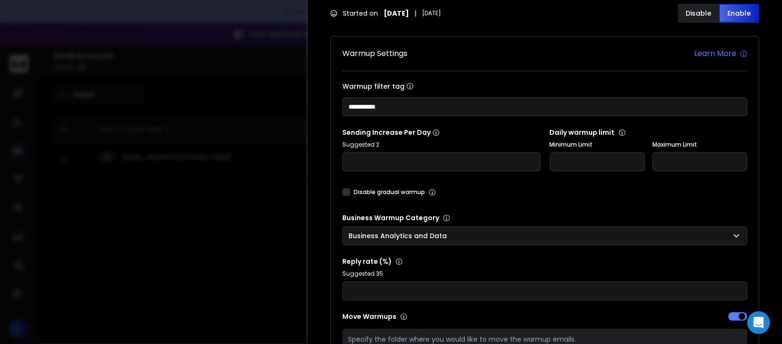
click at [442, 161] on input "*" at bounding box center [441, 161] width 198 height 19
type input "**"
click at [487, 193] on div "Disable gradual warmup" at bounding box center [544, 192] width 405 height 19
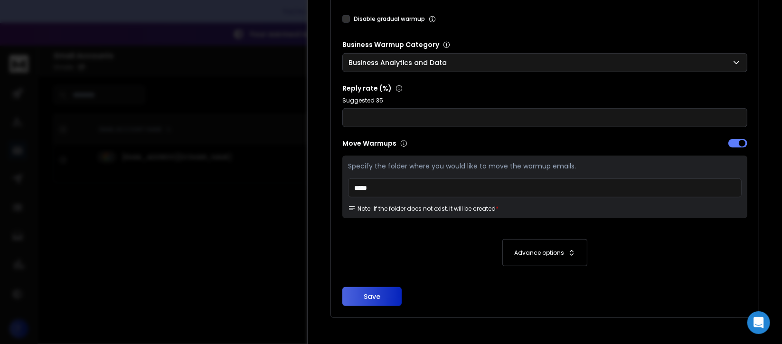
click at [384, 293] on button "Save" at bounding box center [371, 296] width 59 height 19
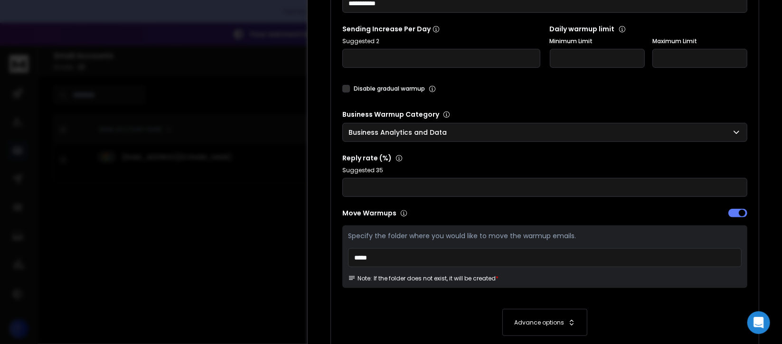
scroll to position [173, 0]
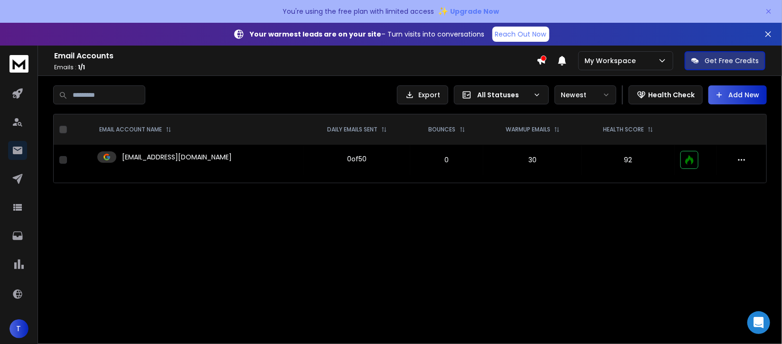
click at [631, 153] on td "92" at bounding box center [628, 160] width 93 height 30
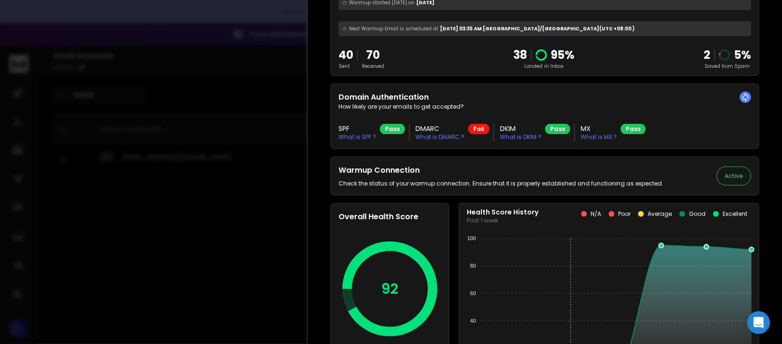
scroll to position [0, 0]
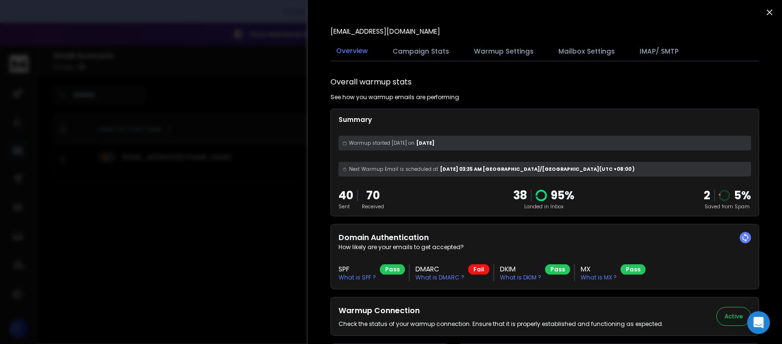
click at [765, 13] on icon "button" at bounding box center [769, 12] width 9 height 9
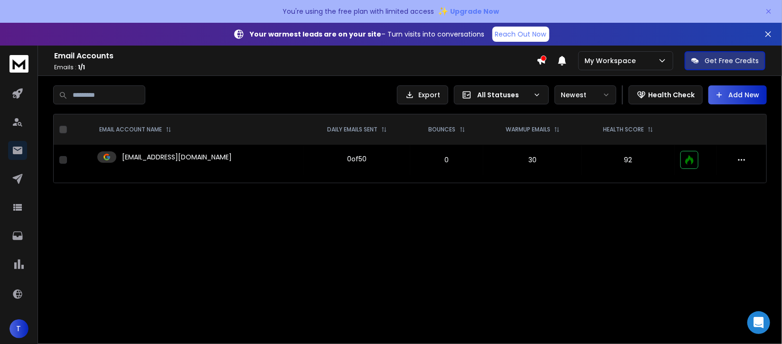
click at [614, 159] on td "92" at bounding box center [628, 160] width 93 height 30
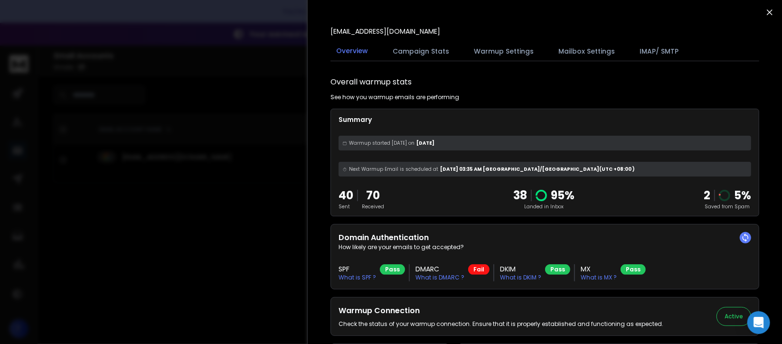
click at [770, 11] on icon "button" at bounding box center [769, 12] width 9 height 9
click at [771, 11] on icon "button" at bounding box center [769, 12] width 9 height 9
